Goal: Find specific page/section: Find specific page/section

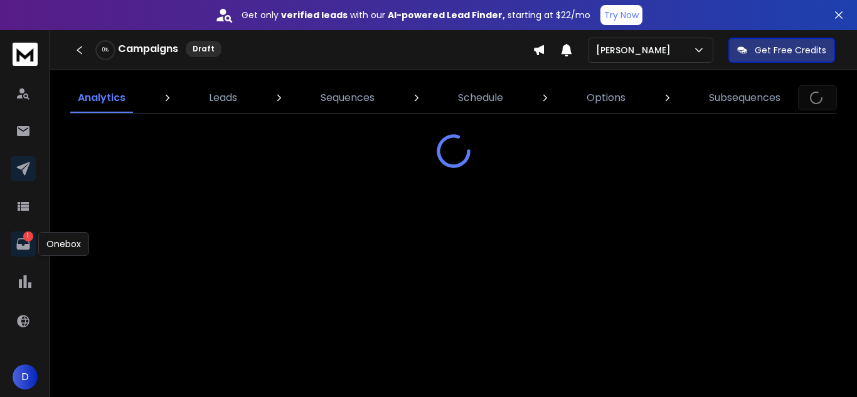
click at [26, 245] on icon at bounding box center [22, 243] width 13 height 11
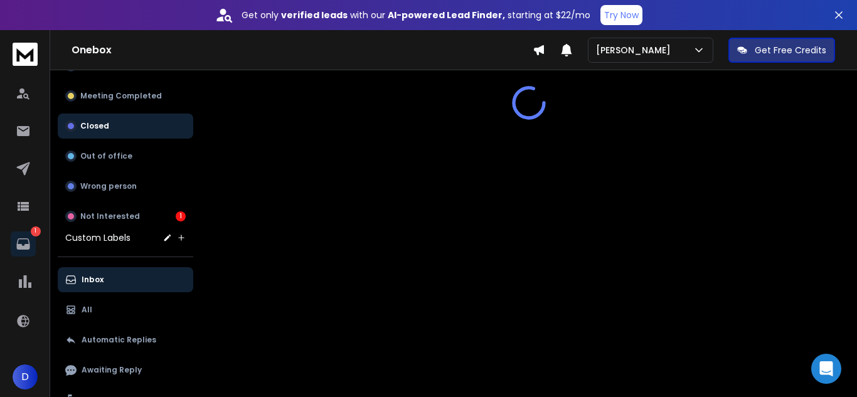
scroll to position [293, 0]
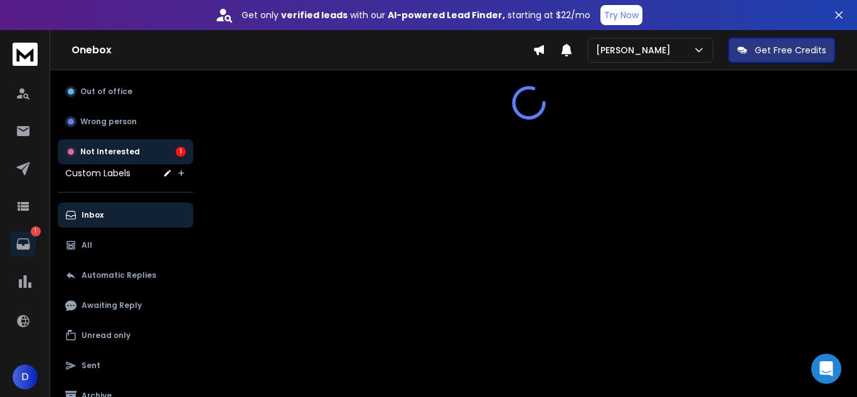
click at [125, 146] on button "Not Interested 1" at bounding box center [126, 151] width 136 height 25
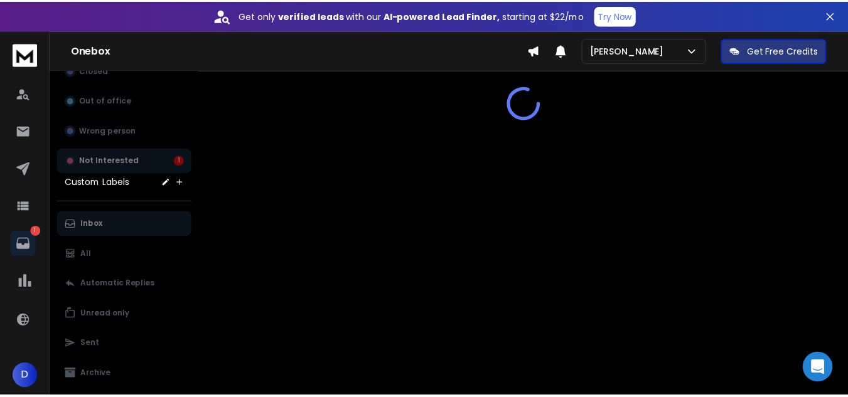
scroll to position [0, 0]
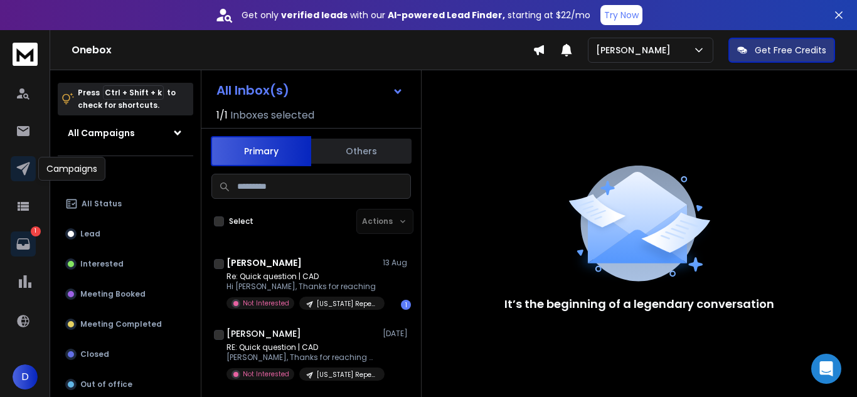
click at [16, 163] on icon at bounding box center [23, 168] width 15 height 15
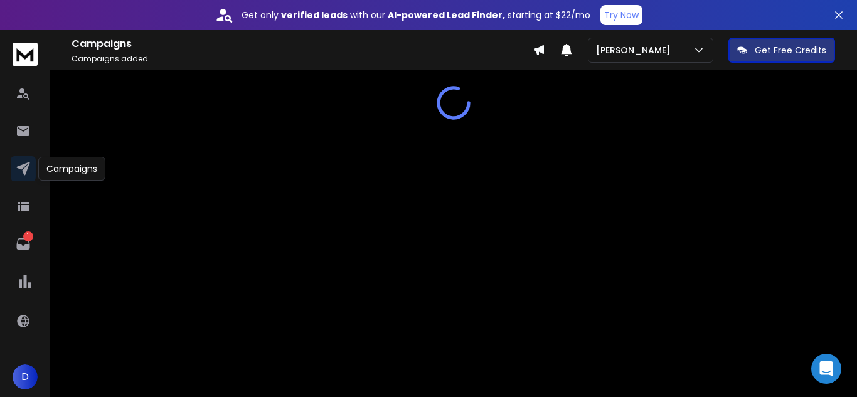
click at [22, 163] on icon at bounding box center [23, 168] width 15 height 15
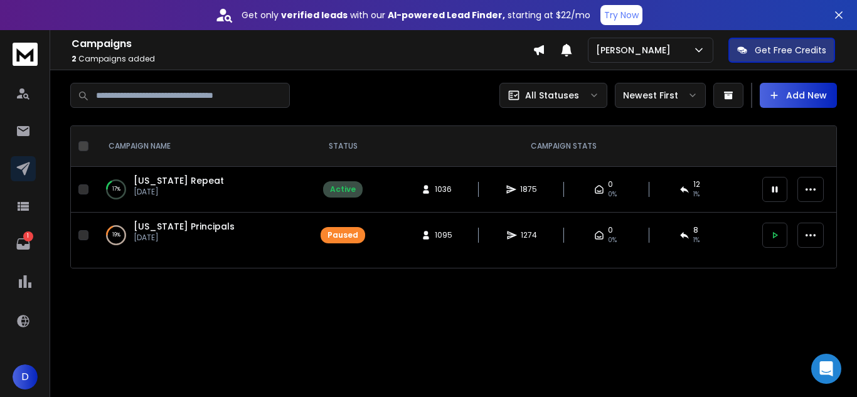
click at [157, 183] on span "[US_STATE] Repeat" at bounding box center [179, 180] width 90 height 13
